Goal: Find specific page/section: Find specific page/section

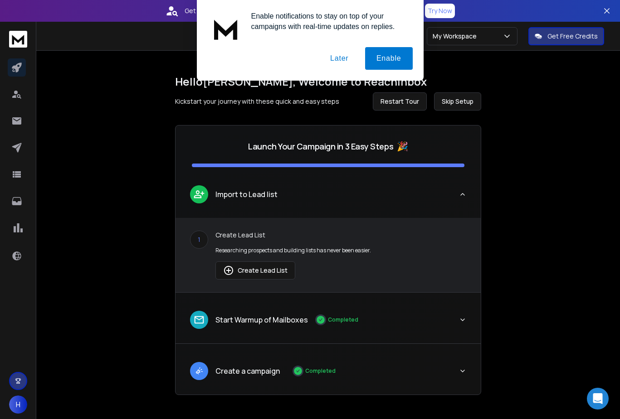
click at [339, 58] on button "Later" at bounding box center [339, 58] width 41 height 23
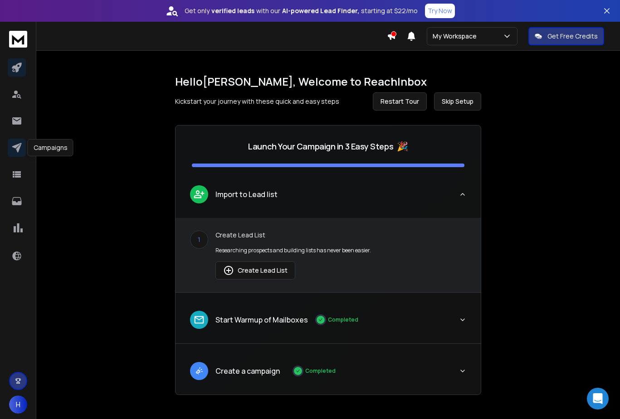
click at [18, 146] on icon at bounding box center [16, 147] width 11 height 11
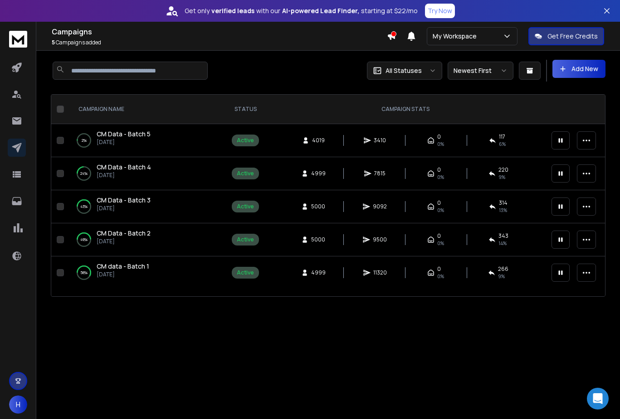
click at [135, 134] on span "CM Data - Batch 5" at bounding box center [124, 134] width 54 height 9
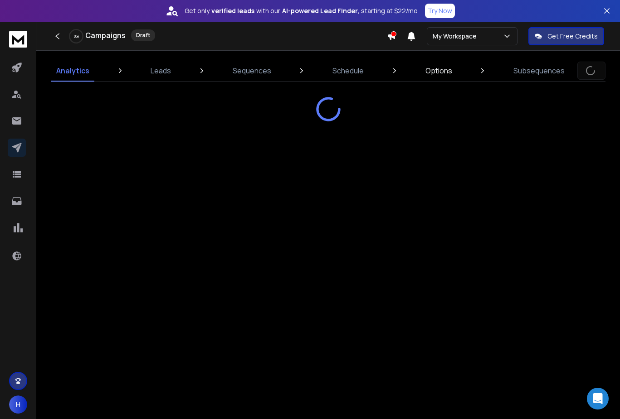
click at [441, 72] on p "Options" at bounding box center [438, 70] width 27 height 11
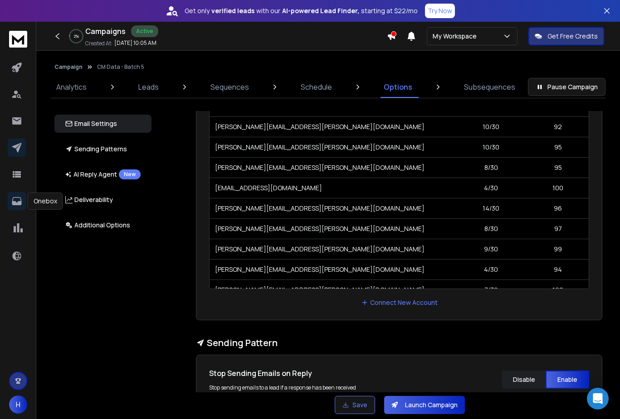
click at [20, 202] on icon at bounding box center [17, 201] width 10 height 8
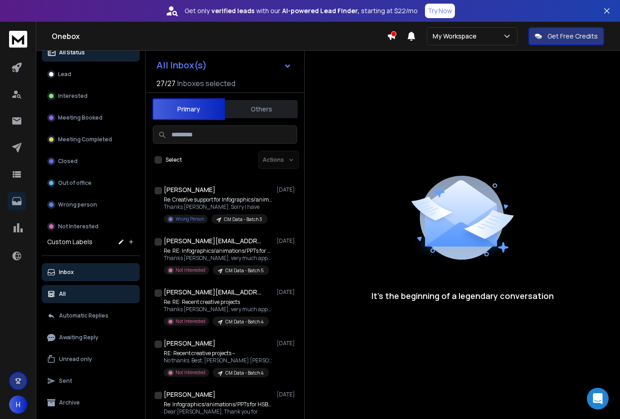
scroll to position [102, 0]
